Goal: Communication & Community: Answer question/provide support

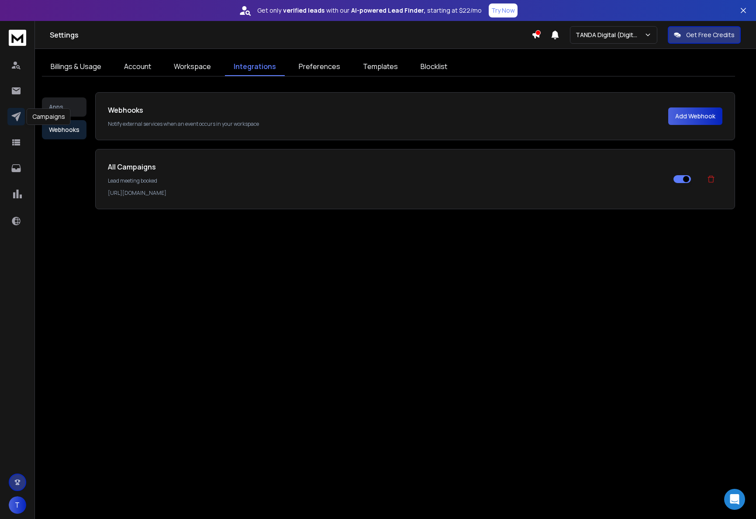
click at [13, 112] on icon at bounding box center [16, 116] width 10 height 10
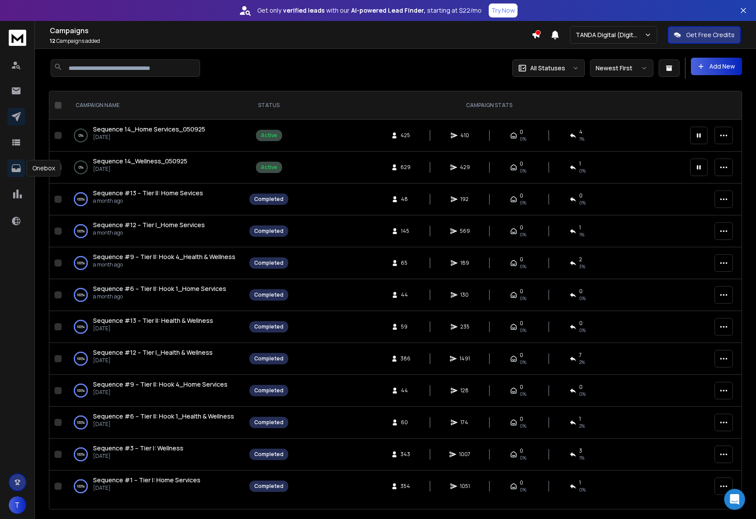
click at [15, 163] on icon at bounding box center [16, 168] width 10 height 10
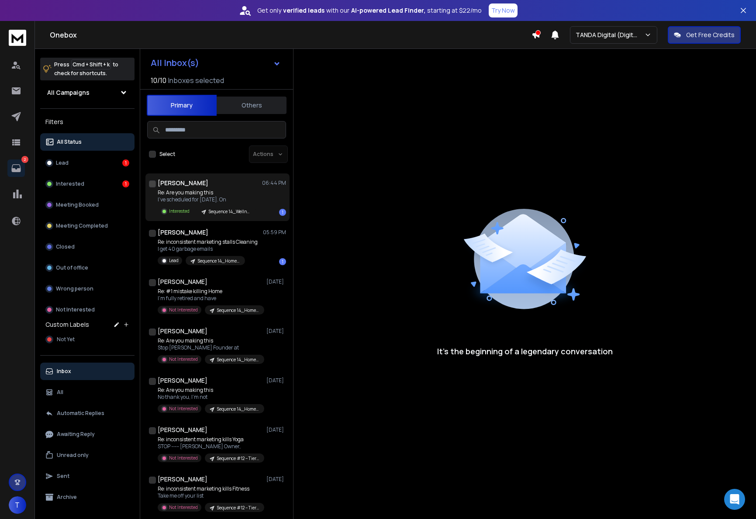
click at [215, 194] on p "Re: Are you making this" at bounding box center [207, 192] width 98 height 7
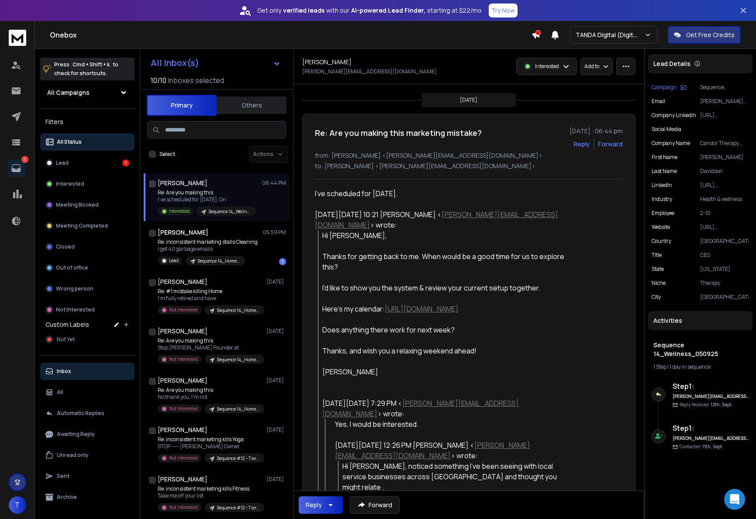
click at [557, 67] on p "Interested" at bounding box center [547, 66] width 24 height 7
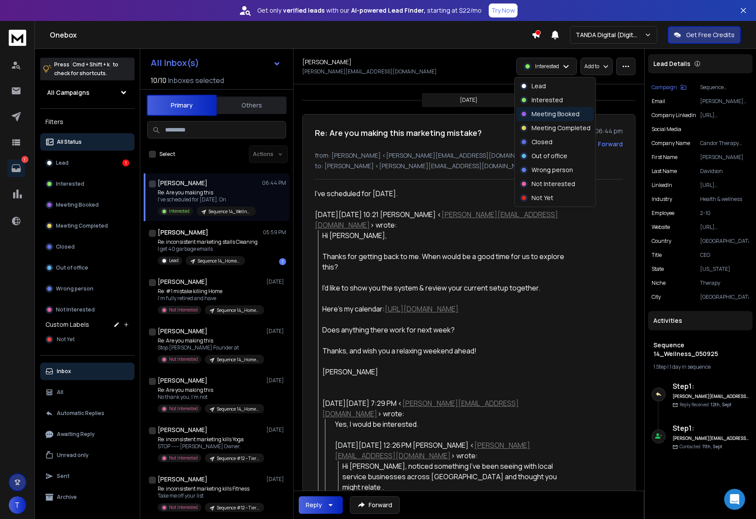
click at [555, 115] on p "Meeting Booked" at bounding box center [555, 114] width 48 height 9
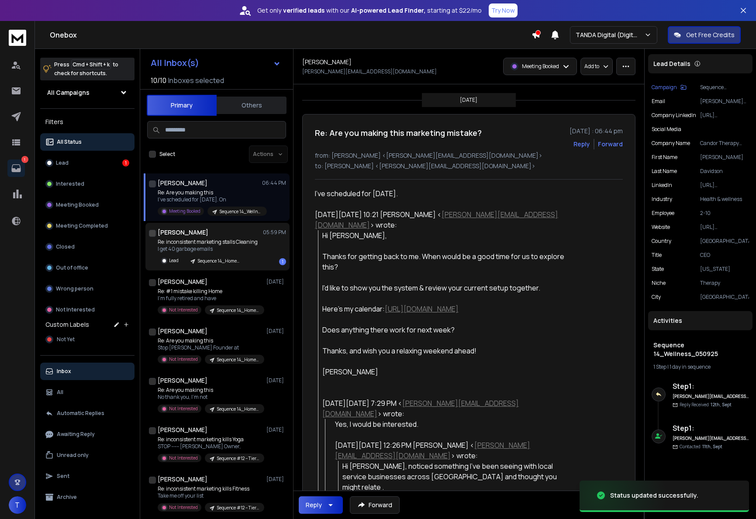
click at [237, 243] on p "Re: inconsistent marketing stalls Cleaning" at bounding box center [208, 241] width 100 height 7
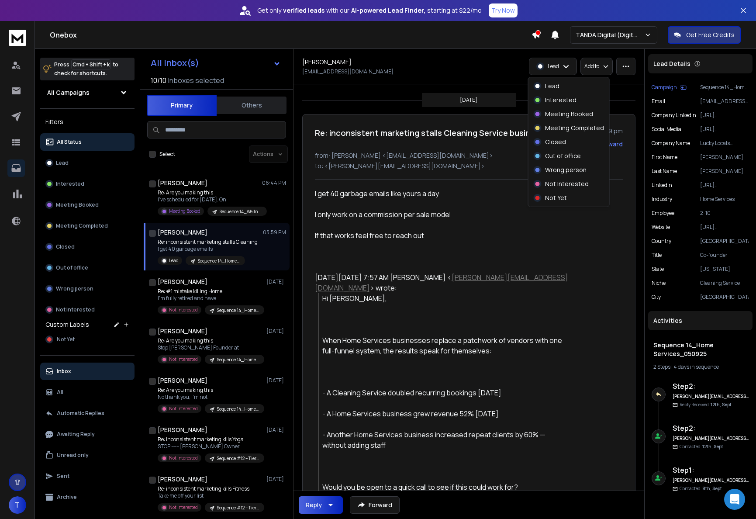
click at [548, 69] on p "Lead" at bounding box center [552, 66] width 11 height 7
click at [551, 181] on p "Not Interested" at bounding box center [567, 183] width 44 height 9
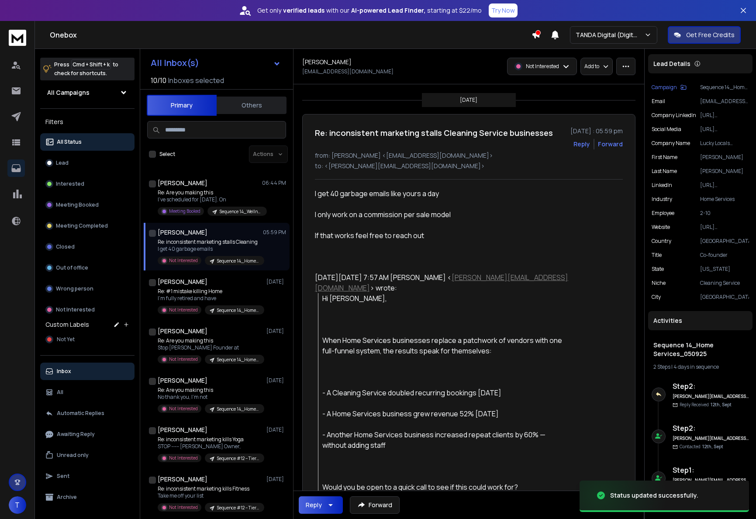
click at [314, 499] on button "Reply" at bounding box center [321, 504] width 44 height 17
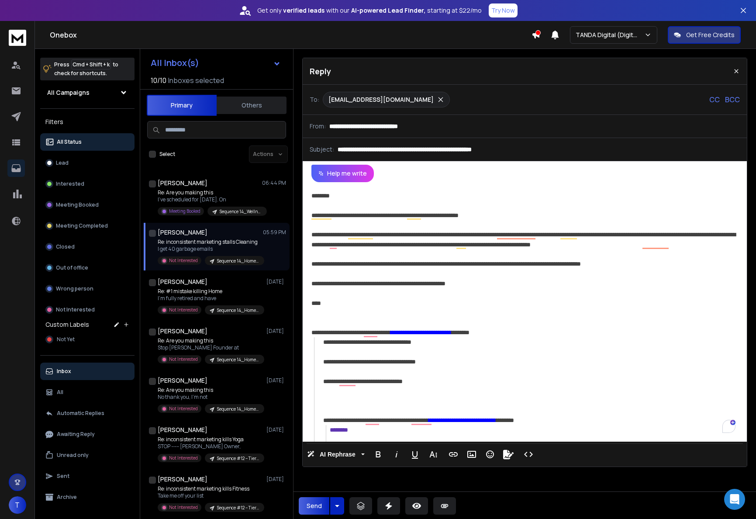
click at [544, 233] on div "**********" at bounding box center [523, 240] width 424 height 20
click at [361, 244] on div "**********" at bounding box center [523, 240] width 424 height 20
click at [400, 314] on div "To enrich screen reader interactions, please activate Accessibility in Grammarl…" at bounding box center [524, 313] width 427 height 10
click at [418, 244] on div "**********" at bounding box center [523, 240] width 424 height 20
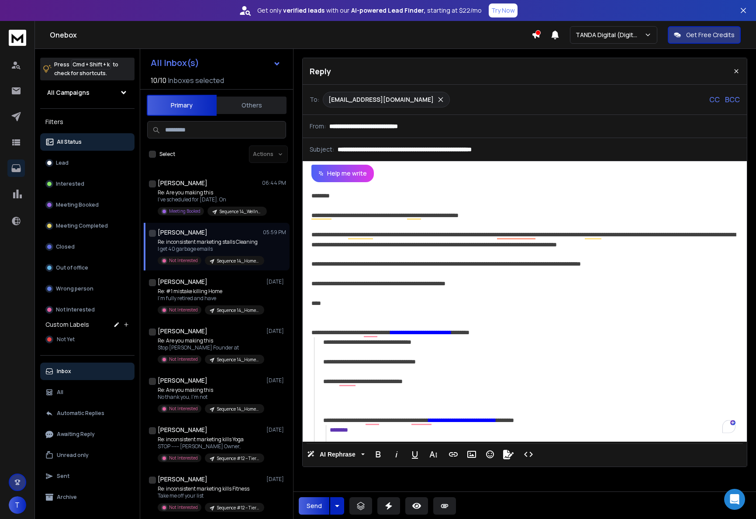
click at [512, 289] on div "To enrich screen reader interactions, please activate Accessibility in Grammarl…" at bounding box center [524, 293] width 427 height 10
click at [663, 268] on div "**********" at bounding box center [523, 264] width 424 height 10
click at [315, 509] on button "Send" at bounding box center [314, 505] width 31 height 17
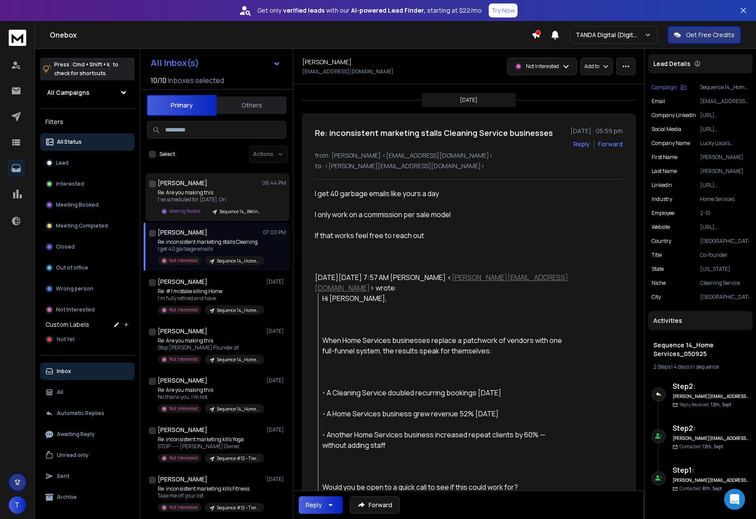
click at [251, 184] on div "[PERSON_NAME] 06:44 PM" at bounding box center [222, 183] width 128 height 9
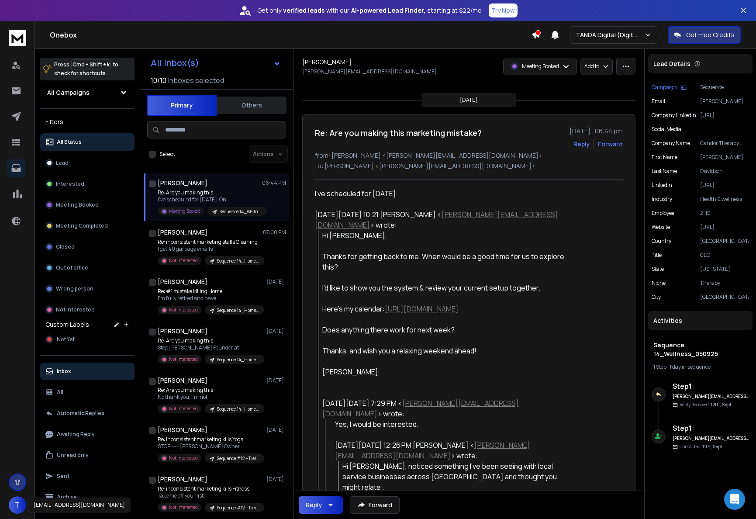
click at [14, 505] on span "T" at bounding box center [17, 504] width 17 height 17
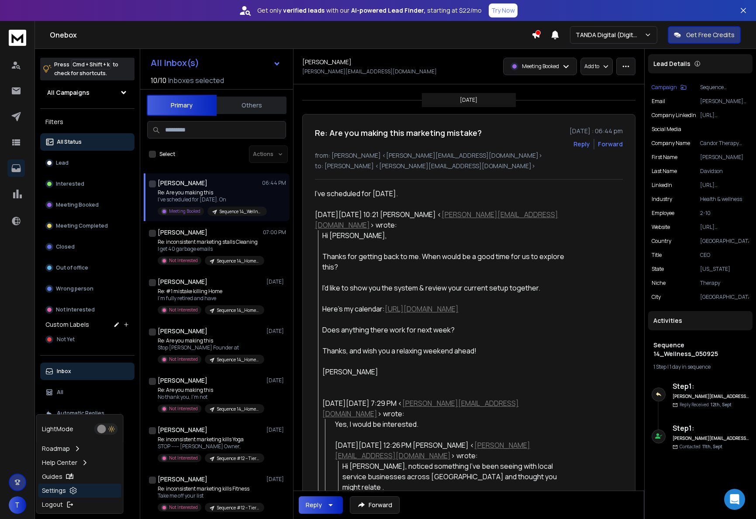
click at [57, 487] on p "Settings" at bounding box center [54, 490] width 24 height 9
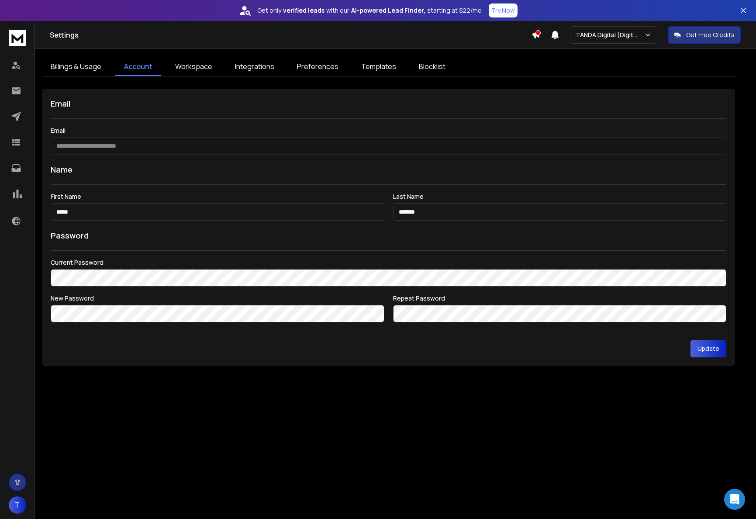
click at [184, 64] on link "Workspace" at bounding box center [193, 67] width 55 height 18
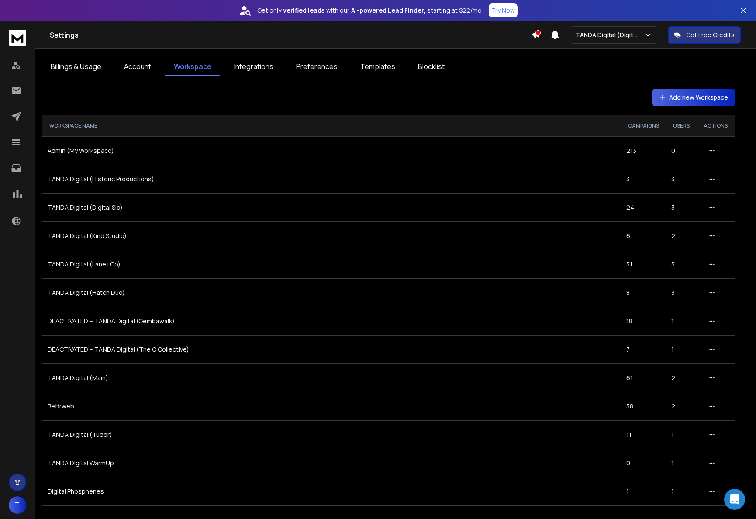
click at [236, 62] on link "Integrations" at bounding box center [253, 67] width 57 height 18
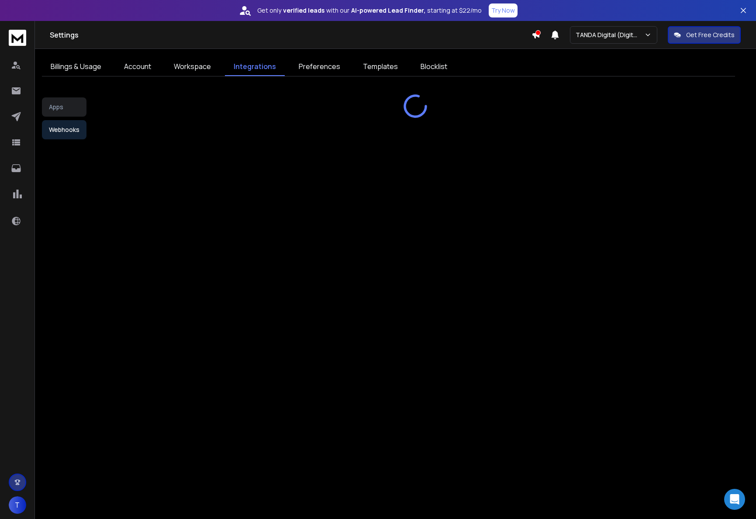
click at [48, 124] on button "Webhooks" at bounding box center [64, 129] width 45 height 19
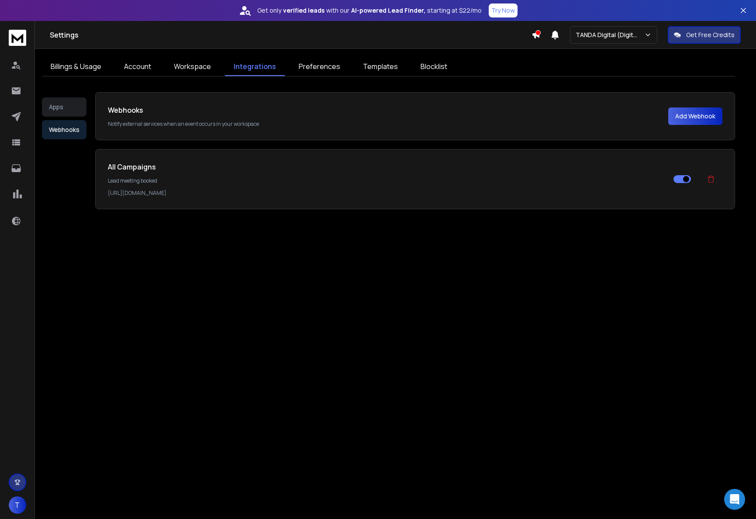
click at [255, 173] on div "All Campaigns Lead meeting booked [URL][DOMAIN_NAME]" at bounding box center [387, 179] width 558 height 35
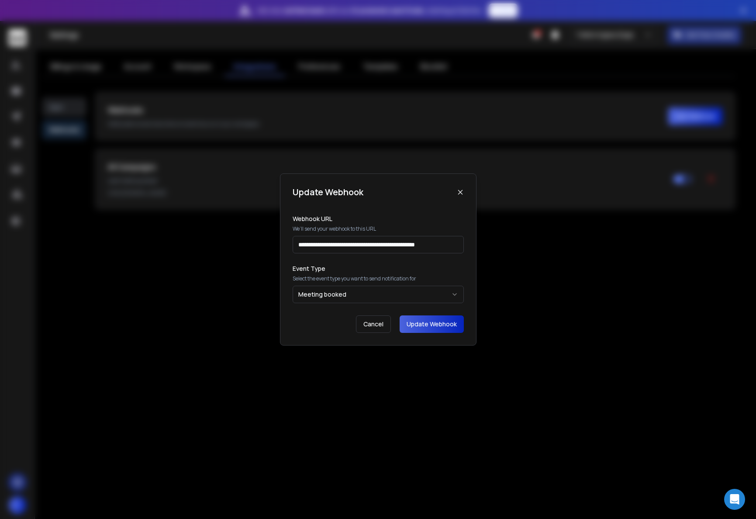
click at [559, 161] on div "**********" at bounding box center [378, 259] width 756 height 519
click at [597, 115] on div "**********" at bounding box center [378, 259] width 756 height 519
click at [462, 194] on icon at bounding box center [460, 192] width 7 height 7
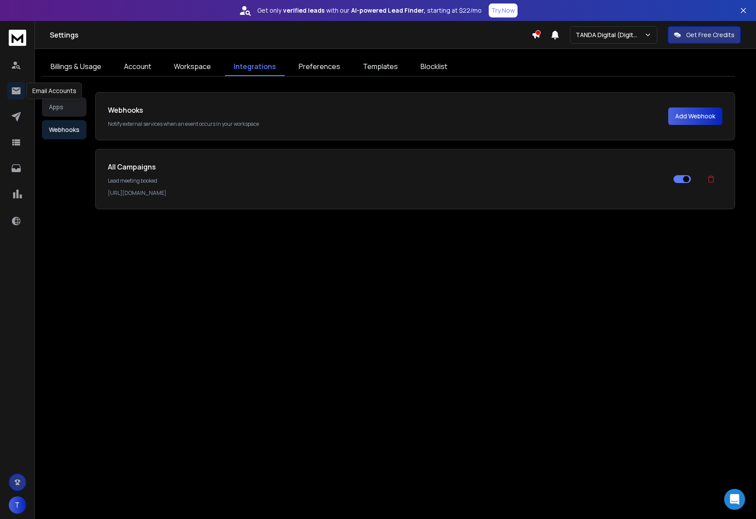
click at [21, 88] on icon at bounding box center [16, 91] width 10 height 10
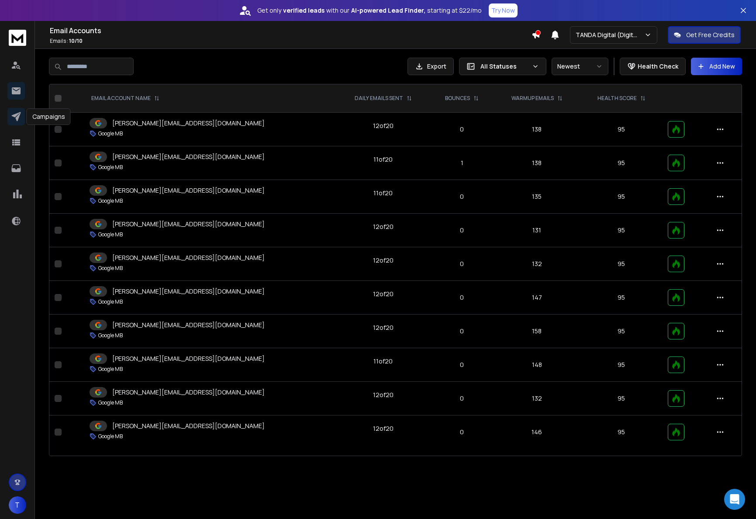
click at [16, 119] on icon at bounding box center [15, 116] width 9 height 9
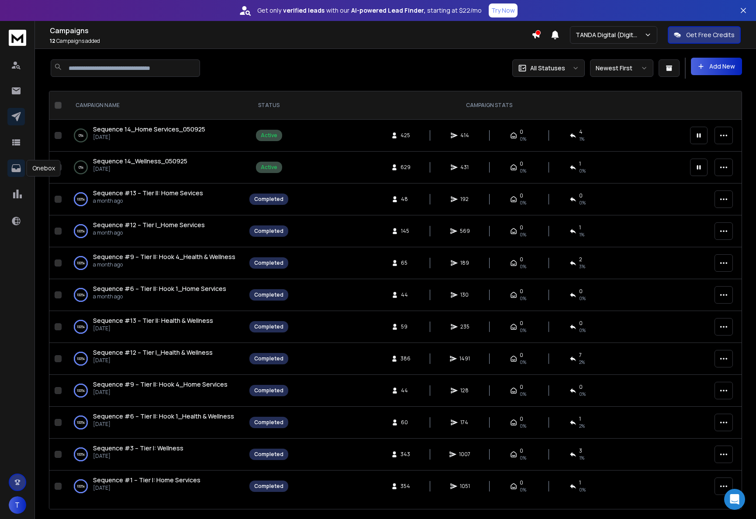
click at [16, 165] on icon at bounding box center [16, 168] width 10 height 10
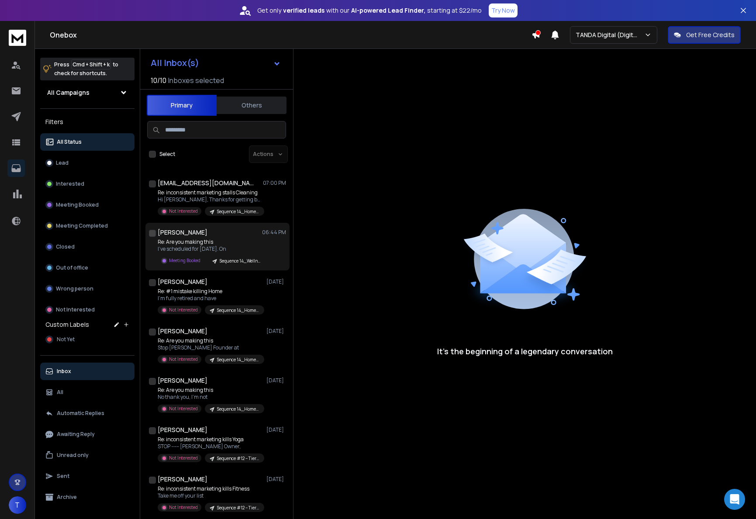
click at [229, 234] on div "[PERSON_NAME] 06:44 PM" at bounding box center [222, 232] width 128 height 9
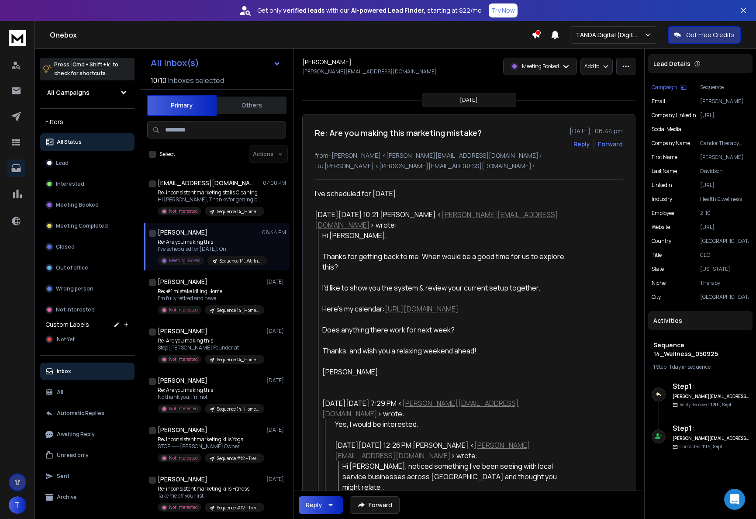
click at [307, 502] on div "Reply" at bounding box center [314, 504] width 16 height 9
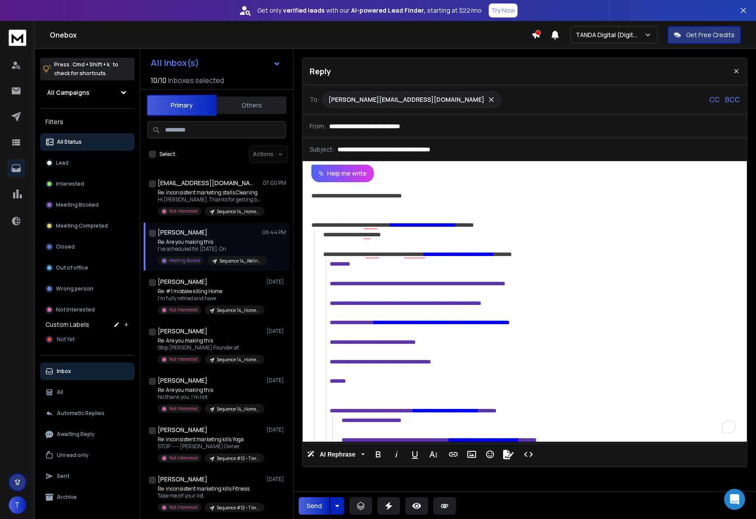
click at [357, 217] on div "To enrich screen reader interactions, please activate Accessibility in Grammarl…" at bounding box center [524, 215] width 427 height 10
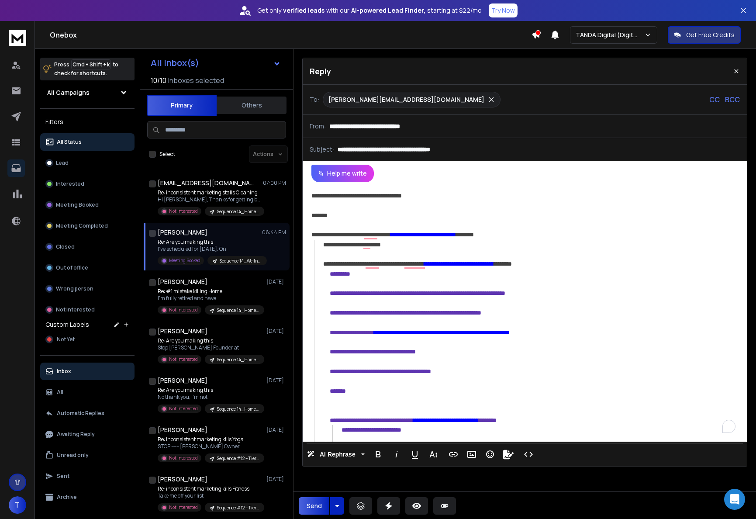
click at [305, 504] on button "Send" at bounding box center [314, 505] width 31 height 17
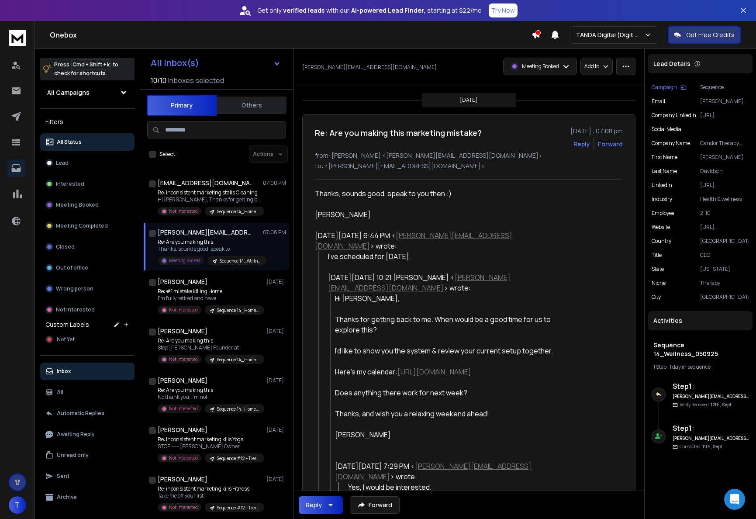
click at [7, 75] on div at bounding box center [17, 66] width 20 height 21
click at [14, 84] on link at bounding box center [15, 90] width 17 height 17
